Goal: Task Accomplishment & Management: Use online tool/utility

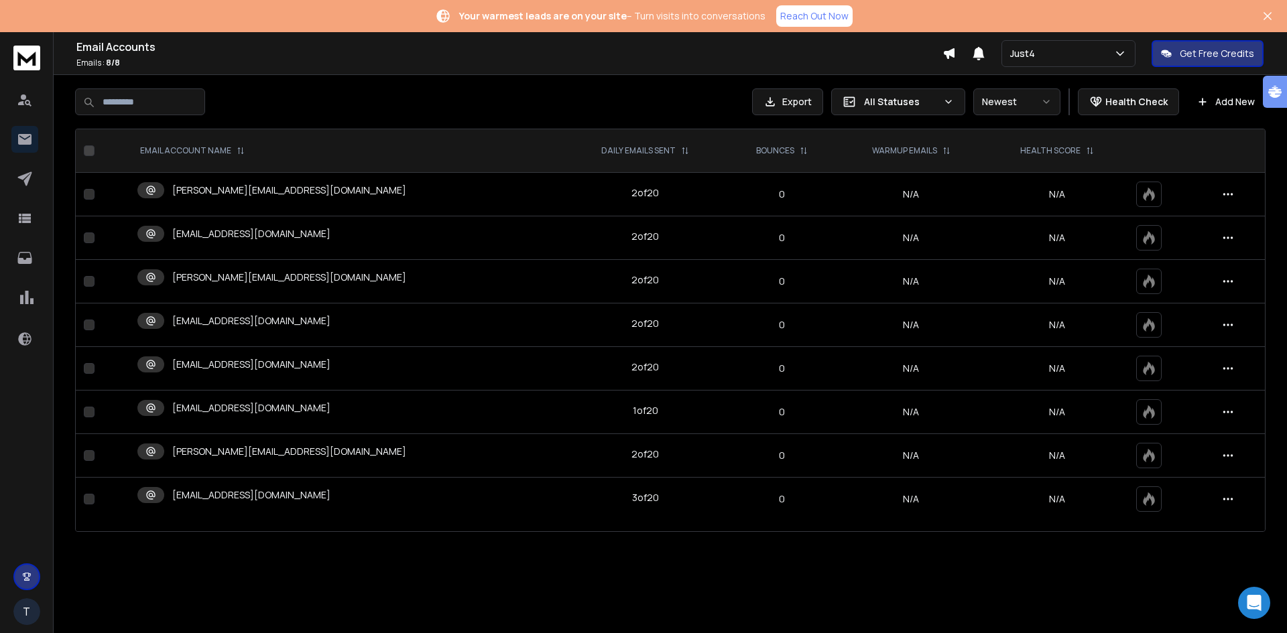
click at [1267, 15] on icon at bounding box center [1267, 16] width 8 height 8
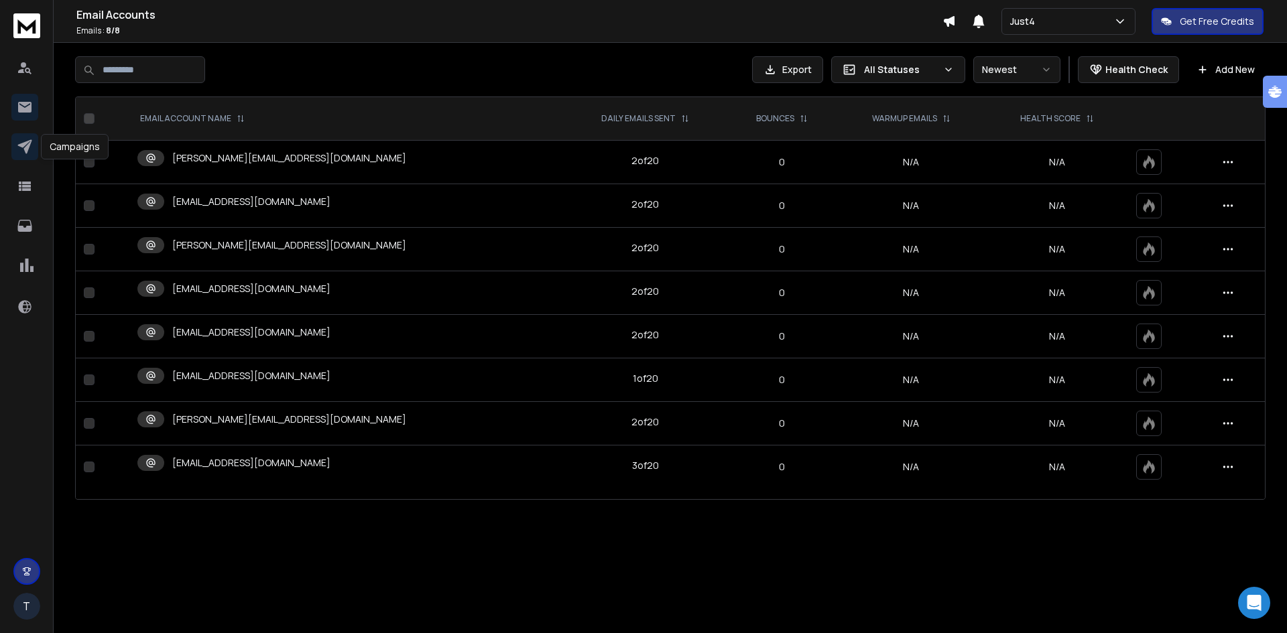
click at [21, 151] on icon at bounding box center [25, 147] width 16 height 16
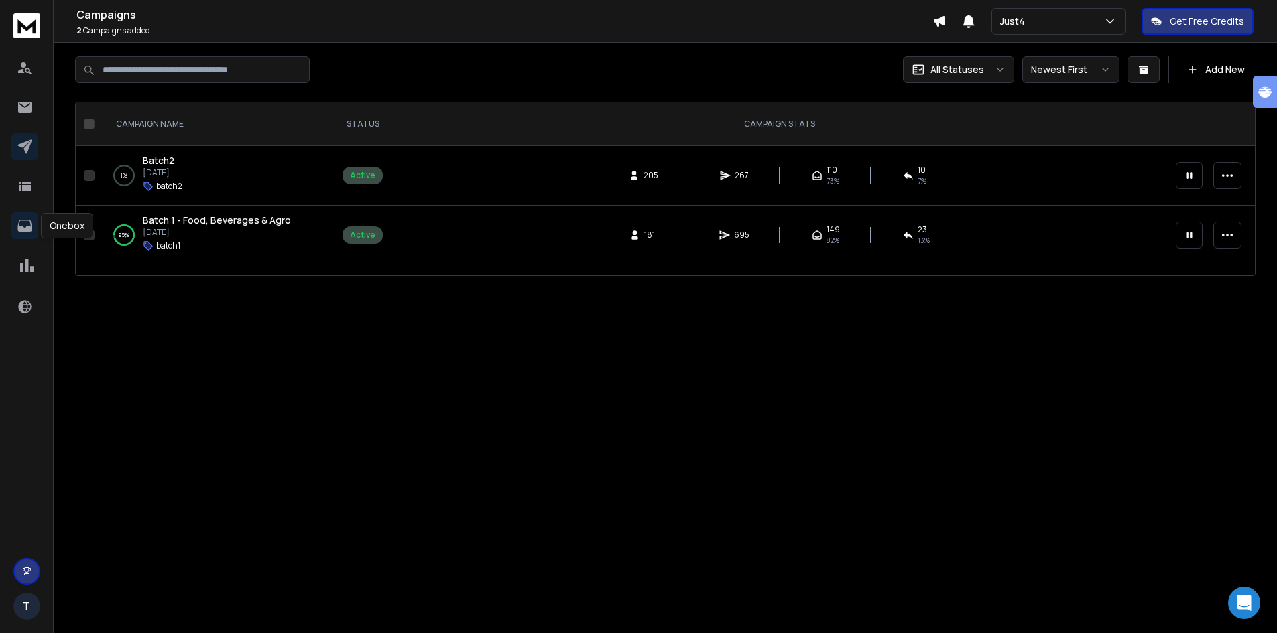
click at [21, 235] on link at bounding box center [24, 225] width 27 height 27
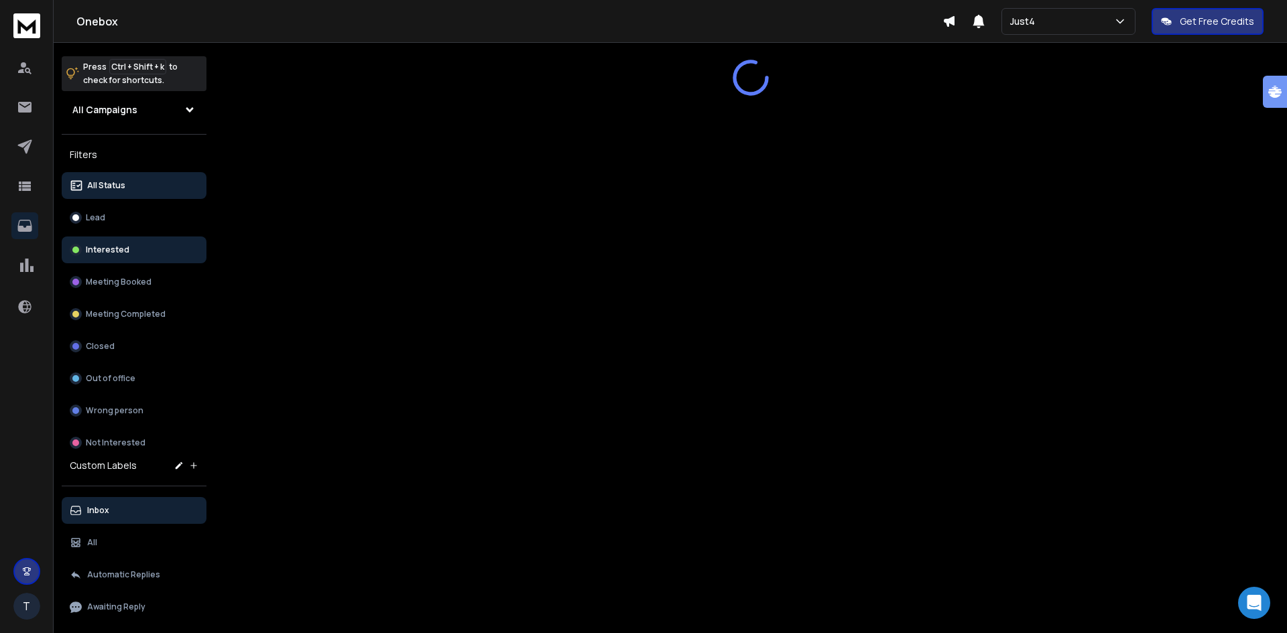
click at [142, 251] on button "Interested" at bounding box center [134, 250] width 145 height 27
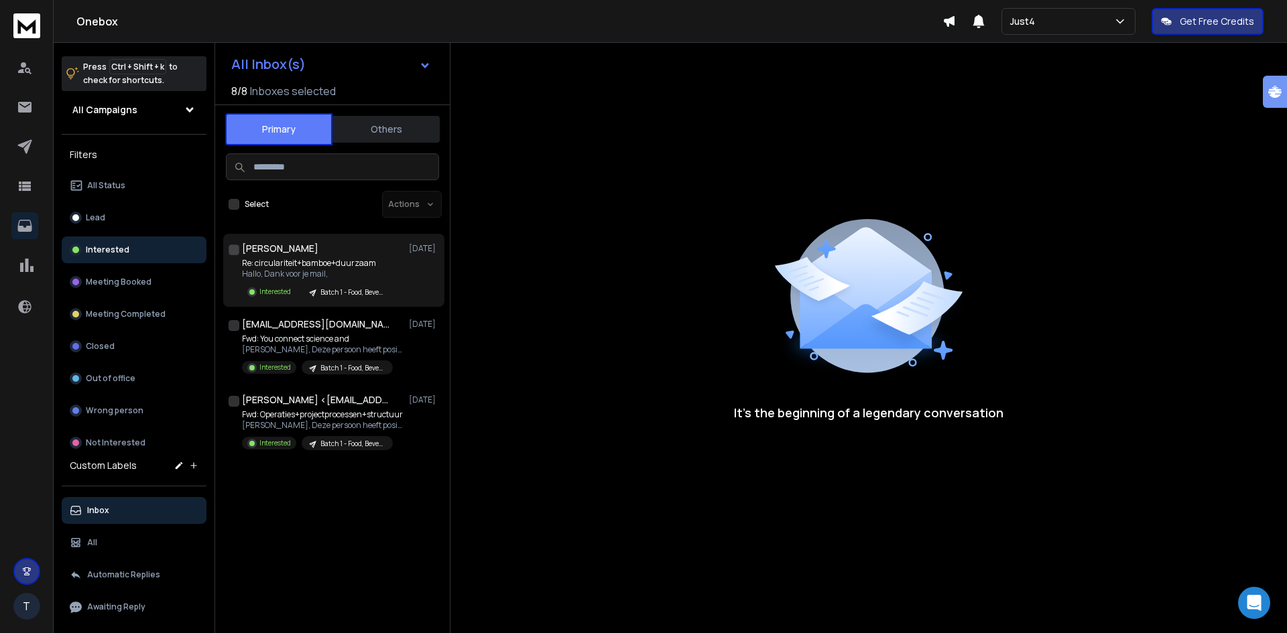
click at [371, 269] on p "Hallo, Dank voor je mail," at bounding box center [317, 274] width 151 height 11
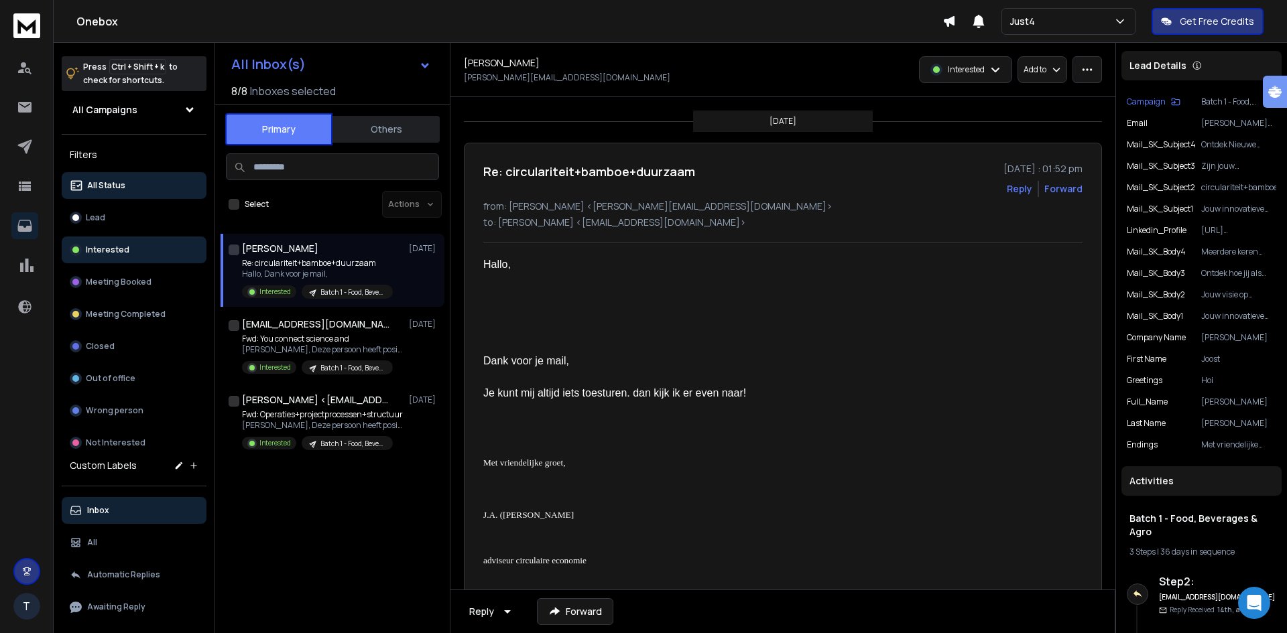
click at [102, 186] on p "All Status" at bounding box center [106, 185] width 38 height 11
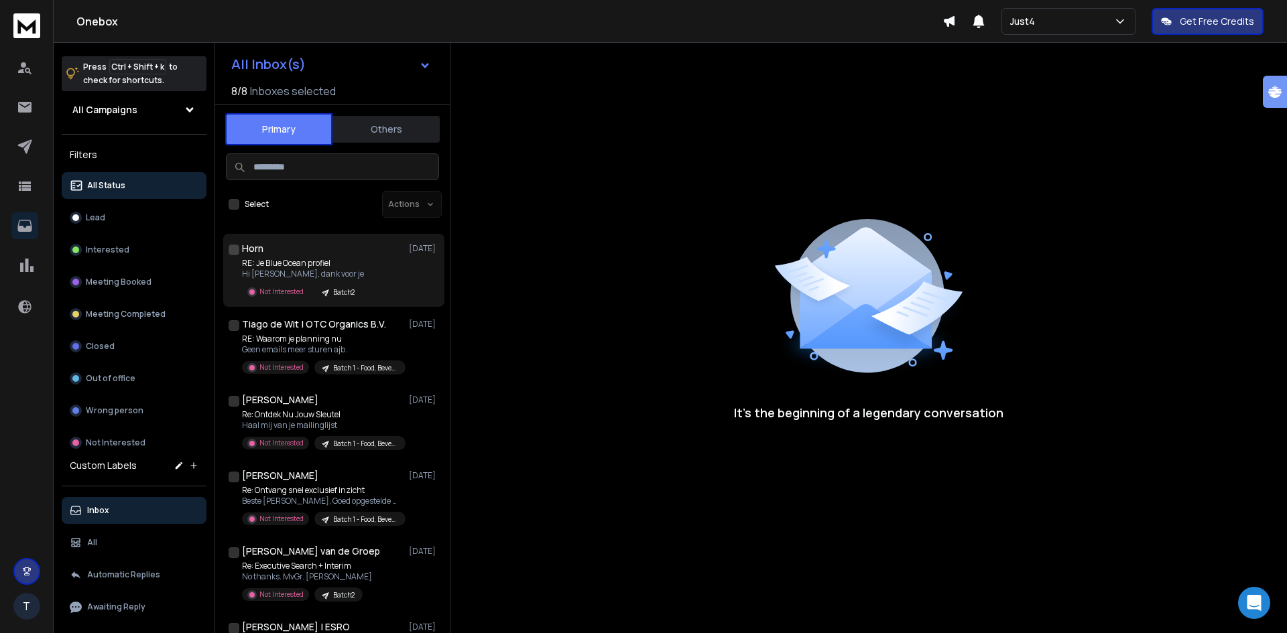
click at [342, 263] on p "RE: Je Blue Ocean profiel" at bounding box center [303, 263] width 122 height 11
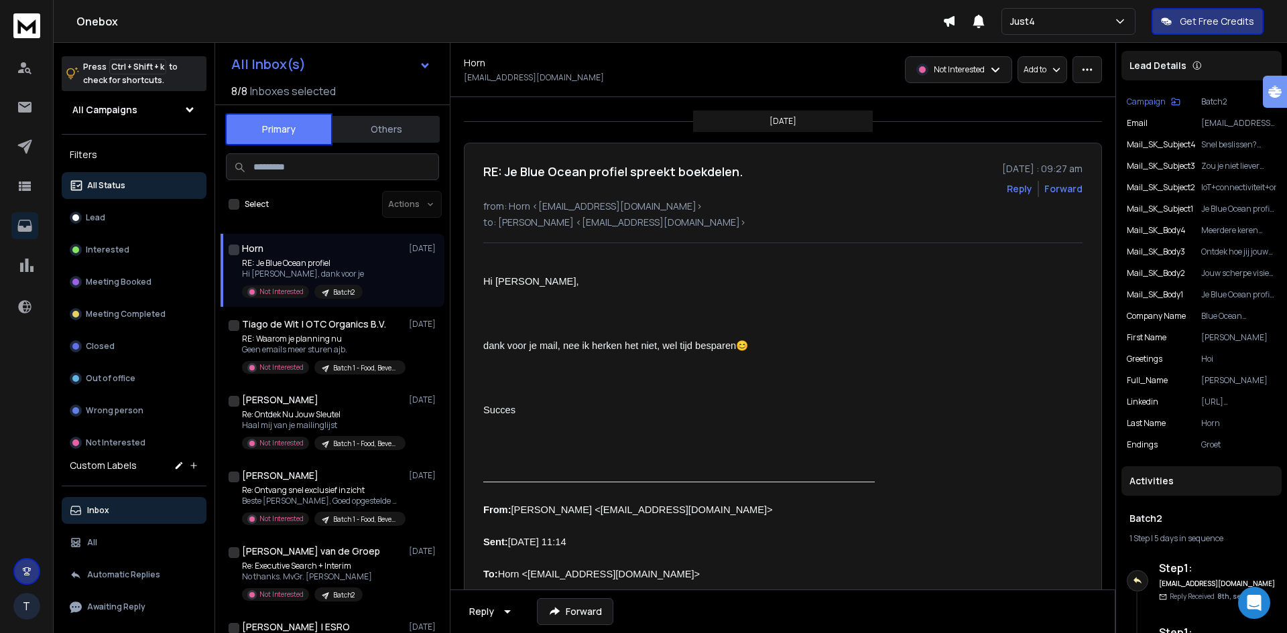
click at [316, 271] on p "Hi [PERSON_NAME], dank voor je" at bounding box center [303, 274] width 122 height 11
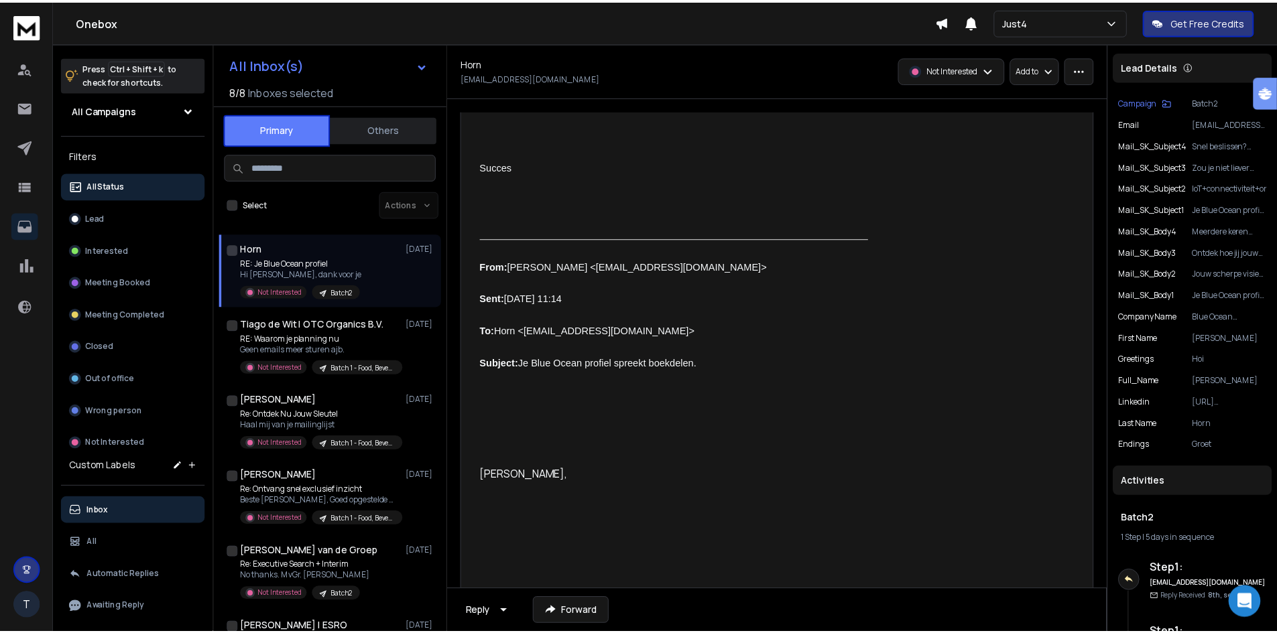
scroll to position [268, 0]
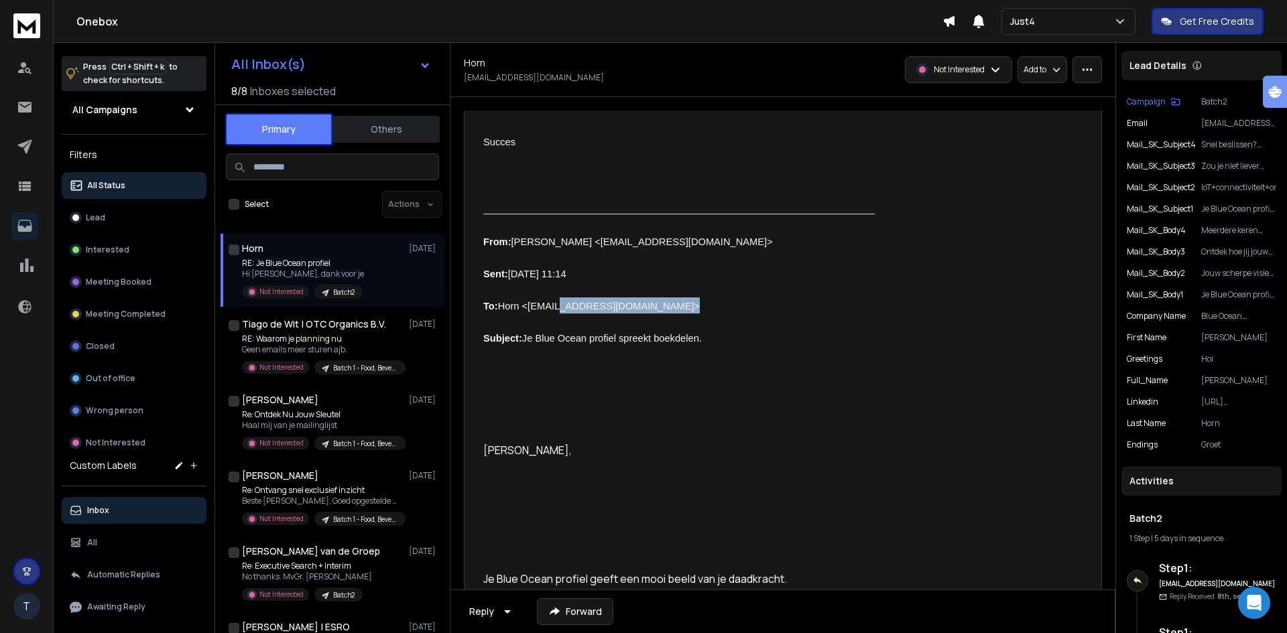
drag, startPoint x: 657, startPoint y: 340, endPoint x: 553, endPoint y: 338, distance: 104.6
click at [553, 338] on span "[PERSON_NAME] <[EMAIL_ADDRESS][DOMAIN_NAME]> Sent: [DATE] 11:14 To: Horn <[EMAI…" at bounding box center [627, 290] width 289 height 107
click at [734, 63] on div "Horn Horn [EMAIL_ADDRESS][DOMAIN_NAME]" at bounding box center [621, 69] width 315 height 27
click at [26, 143] on icon at bounding box center [24, 146] width 14 height 14
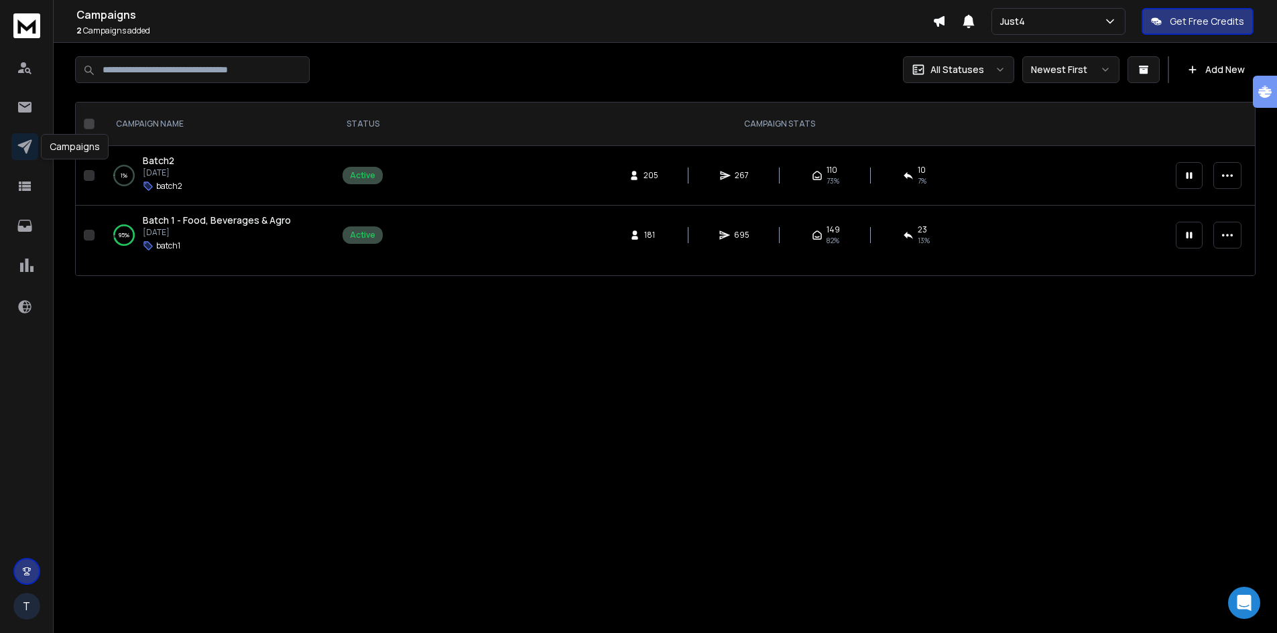
click at [431, 383] on div "Campaigns 2 Campaigns Added All Statuses Newest First Add New CAMPAIGN NAME STA…" at bounding box center [665, 372] width 1180 height 633
click at [198, 217] on span "Batch 1 - Food, Beverages & Agro" at bounding box center [217, 220] width 148 height 13
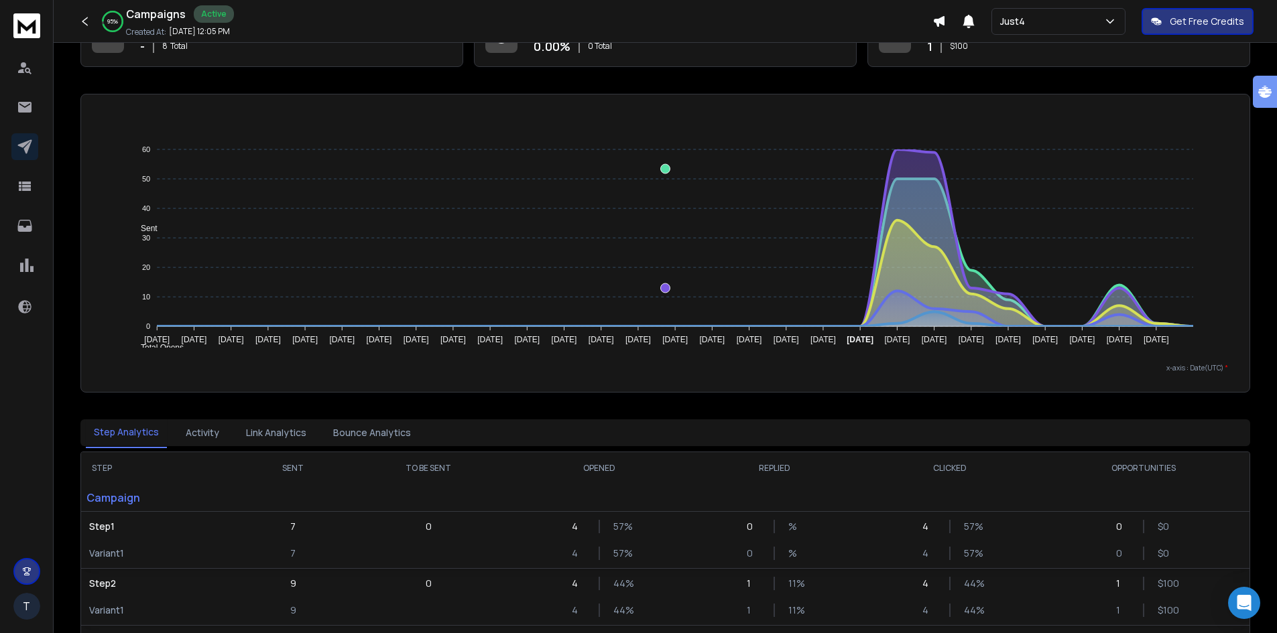
scroll to position [40, 0]
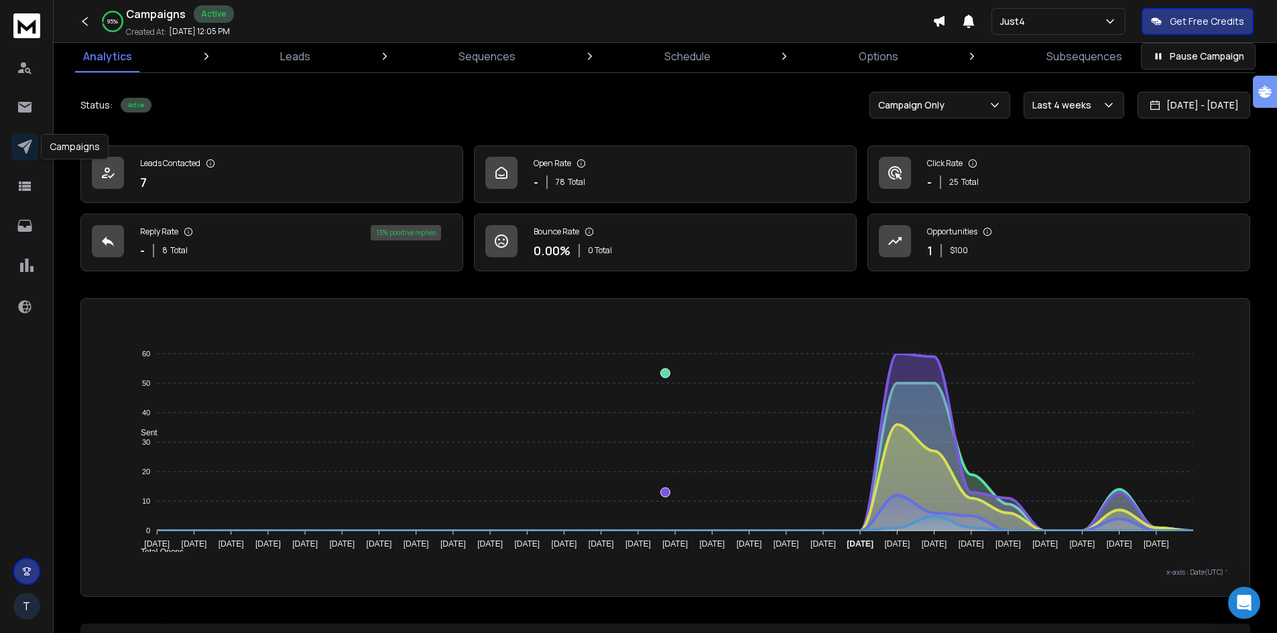
click at [29, 148] on icon at bounding box center [25, 147] width 16 height 16
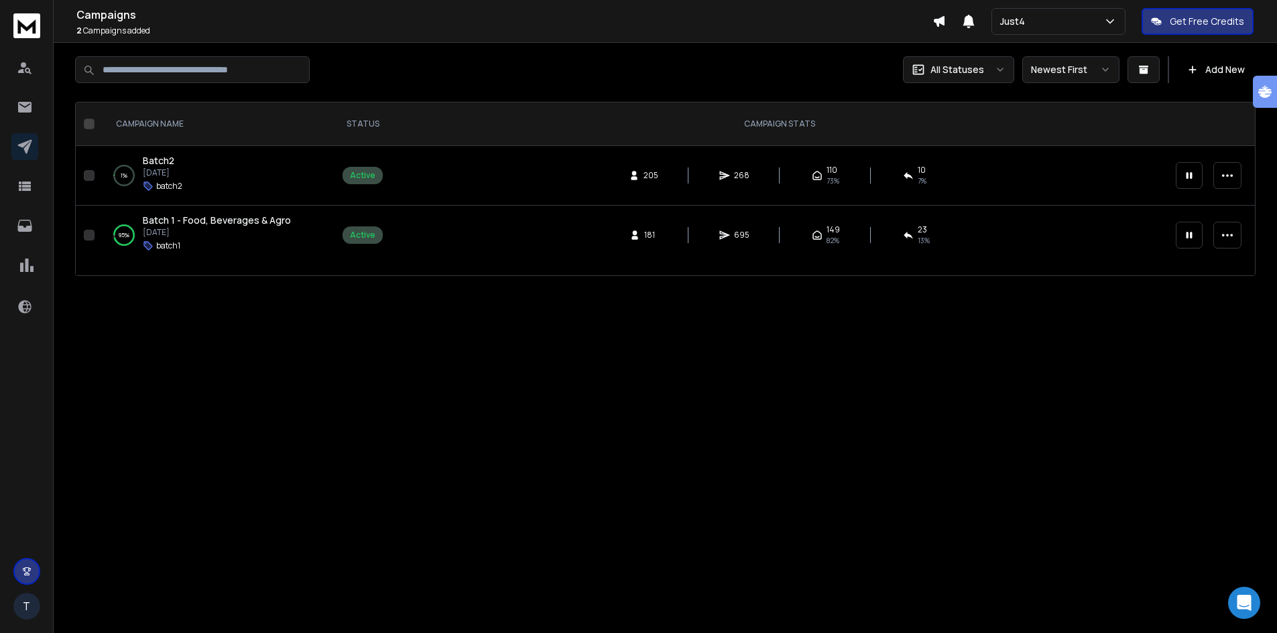
click at [231, 214] on span "Batch 1 - Food, Beverages & Agro" at bounding box center [217, 220] width 148 height 13
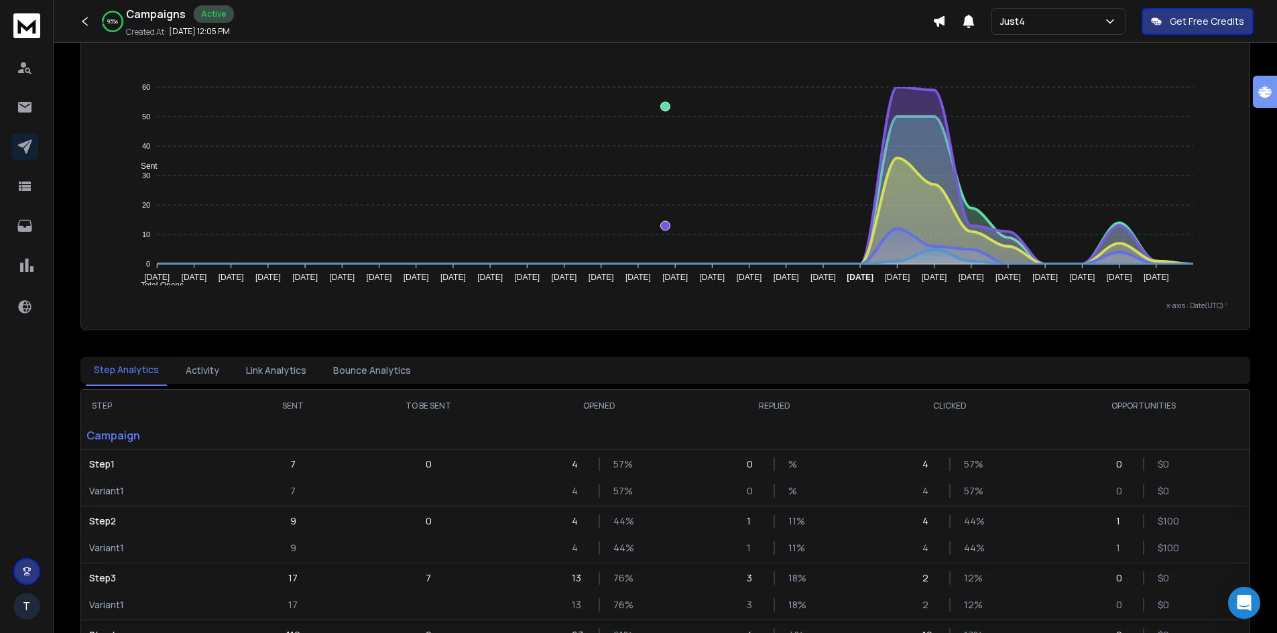
scroll to position [241, 0]
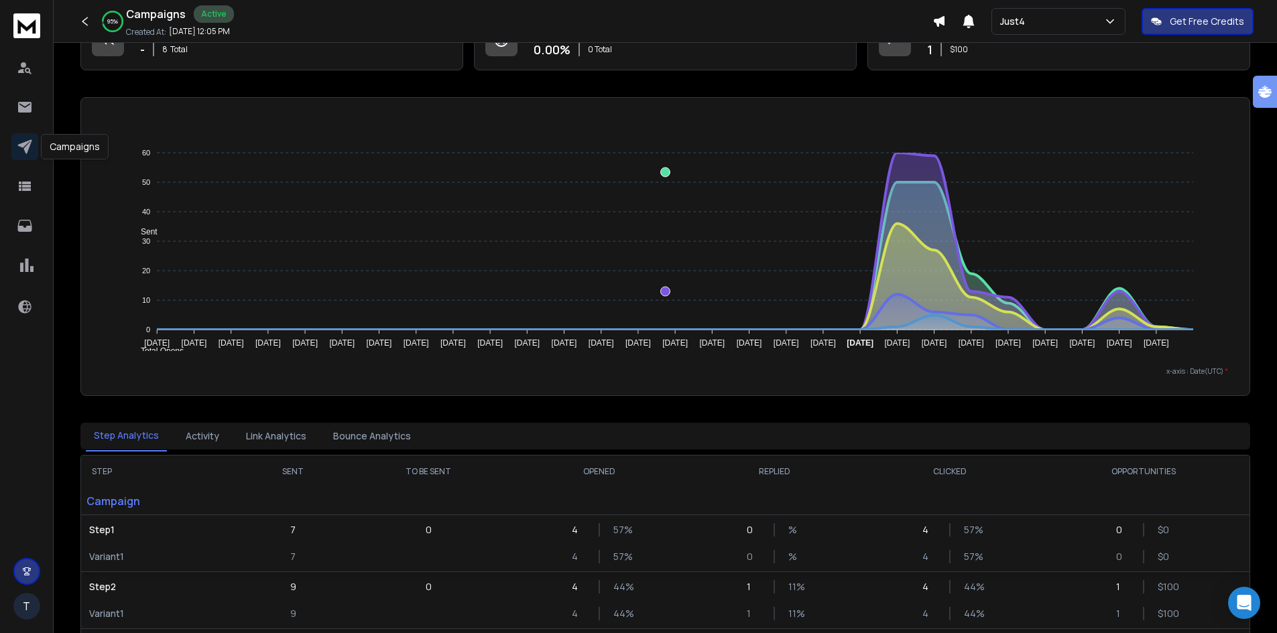
click at [28, 140] on icon at bounding box center [25, 147] width 16 height 16
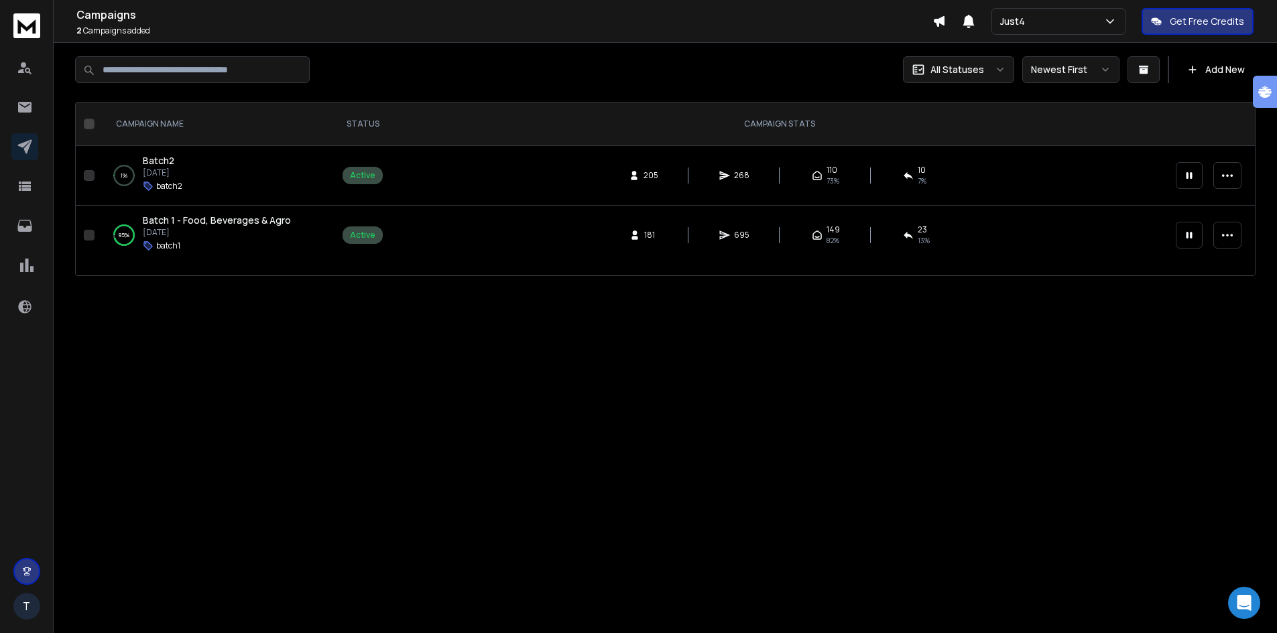
click at [208, 227] on p "[DATE]" at bounding box center [217, 232] width 148 height 11
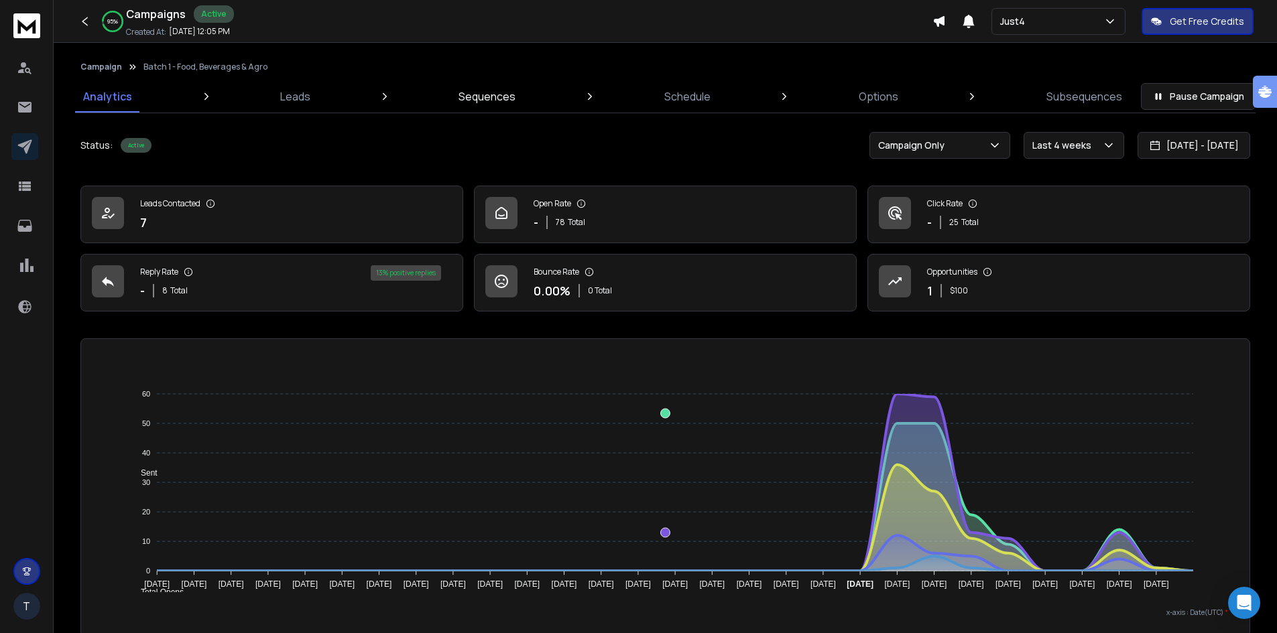
click at [495, 94] on p "Sequences" at bounding box center [486, 96] width 57 height 16
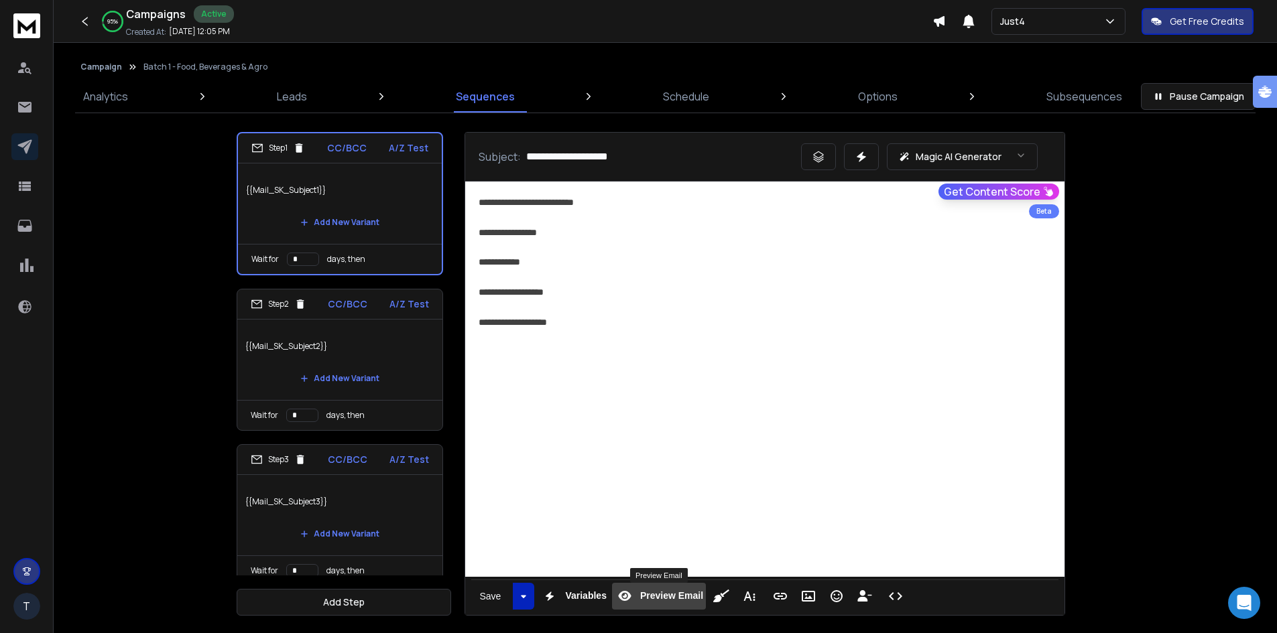
click at [676, 592] on span "Preview Email" at bounding box center [671, 595] width 68 height 11
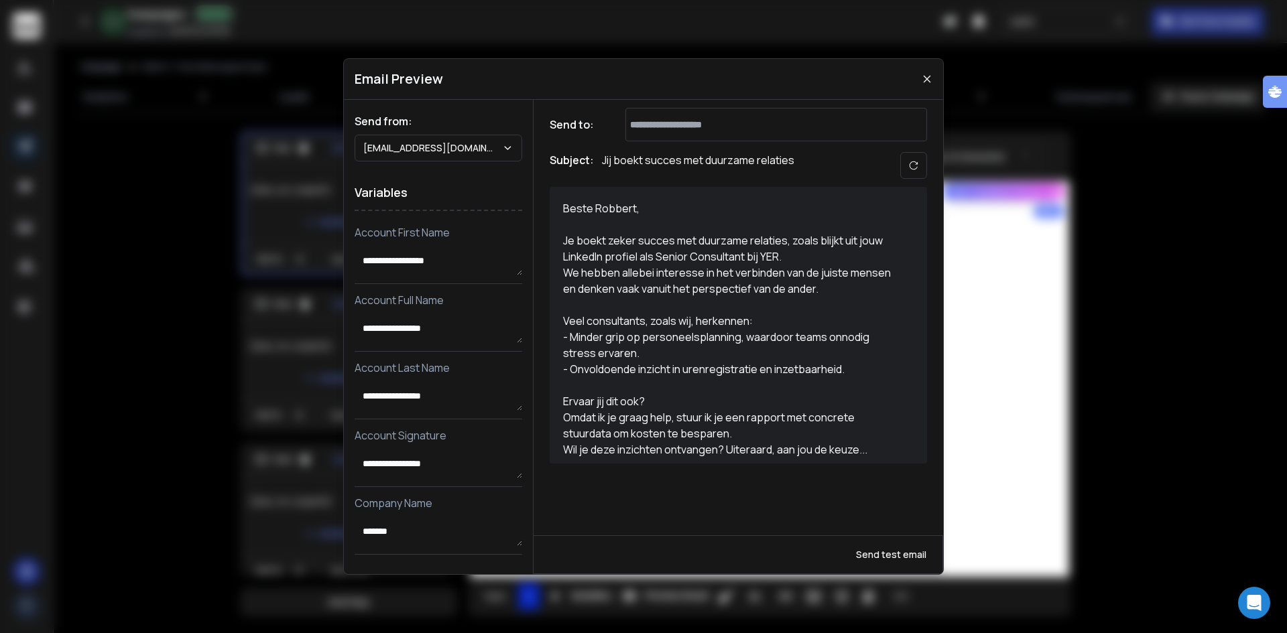
click at [923, 79] on icon at bounding box center [926, 79] width 11 height 11
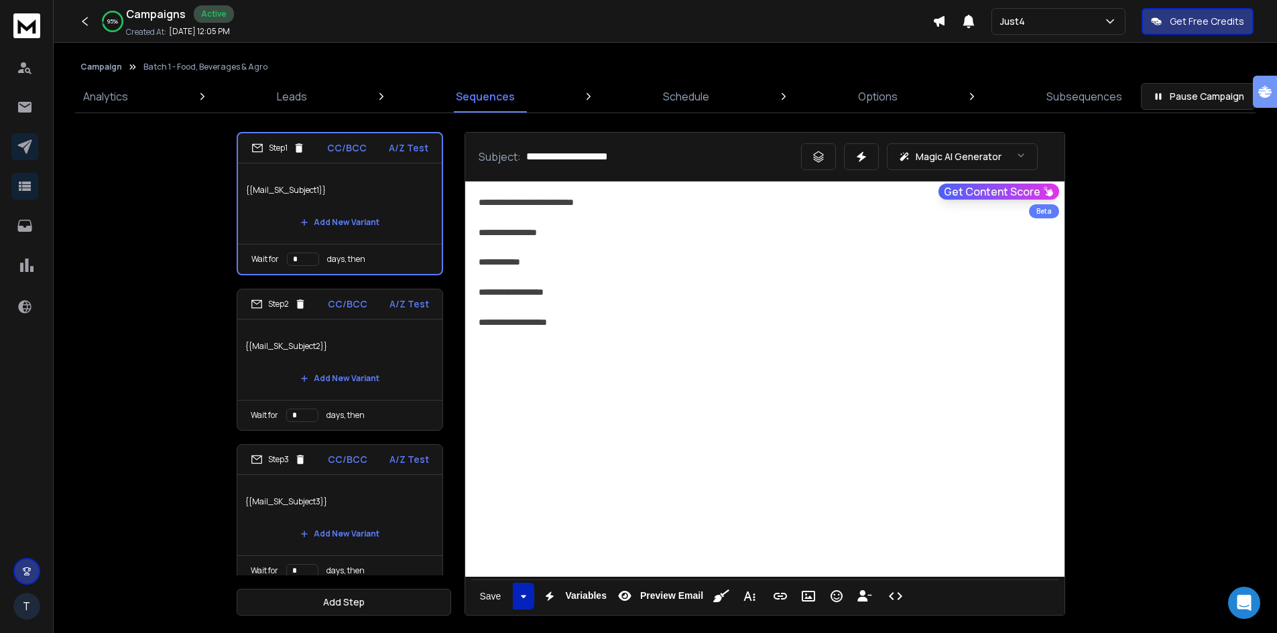
drag, startPoint x: 131, startPoint y: 287, endPoint x: 11, endPoint y: 186, distance: 156.5
click at [131, 287] on div "**********" at bounding box center [665, 374] width 1180 height 495
